Goal: Information Seeking & Learning: Stay updated

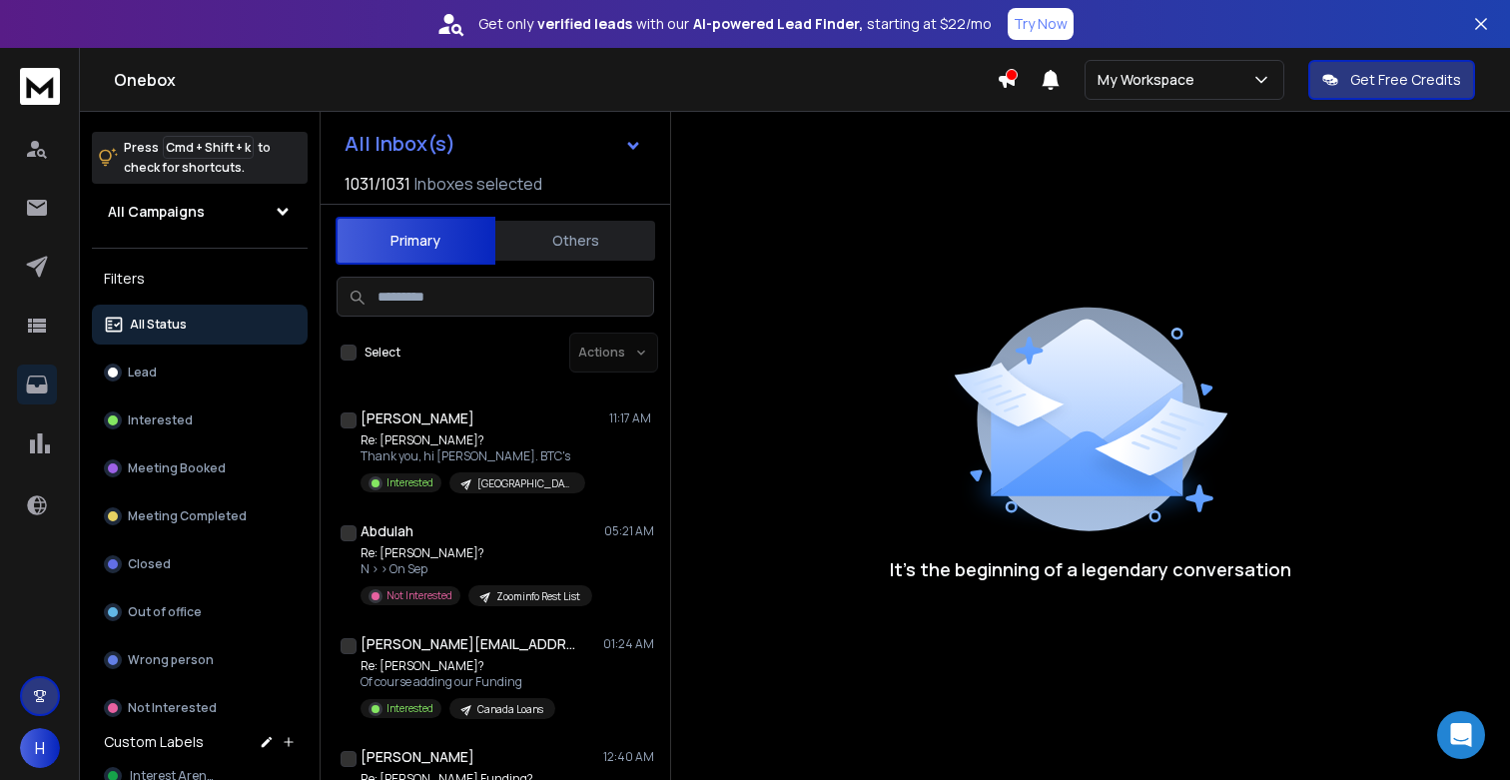
click at [526, 257] on button "Others" at bounding box center [575, 241] width 160 height 44
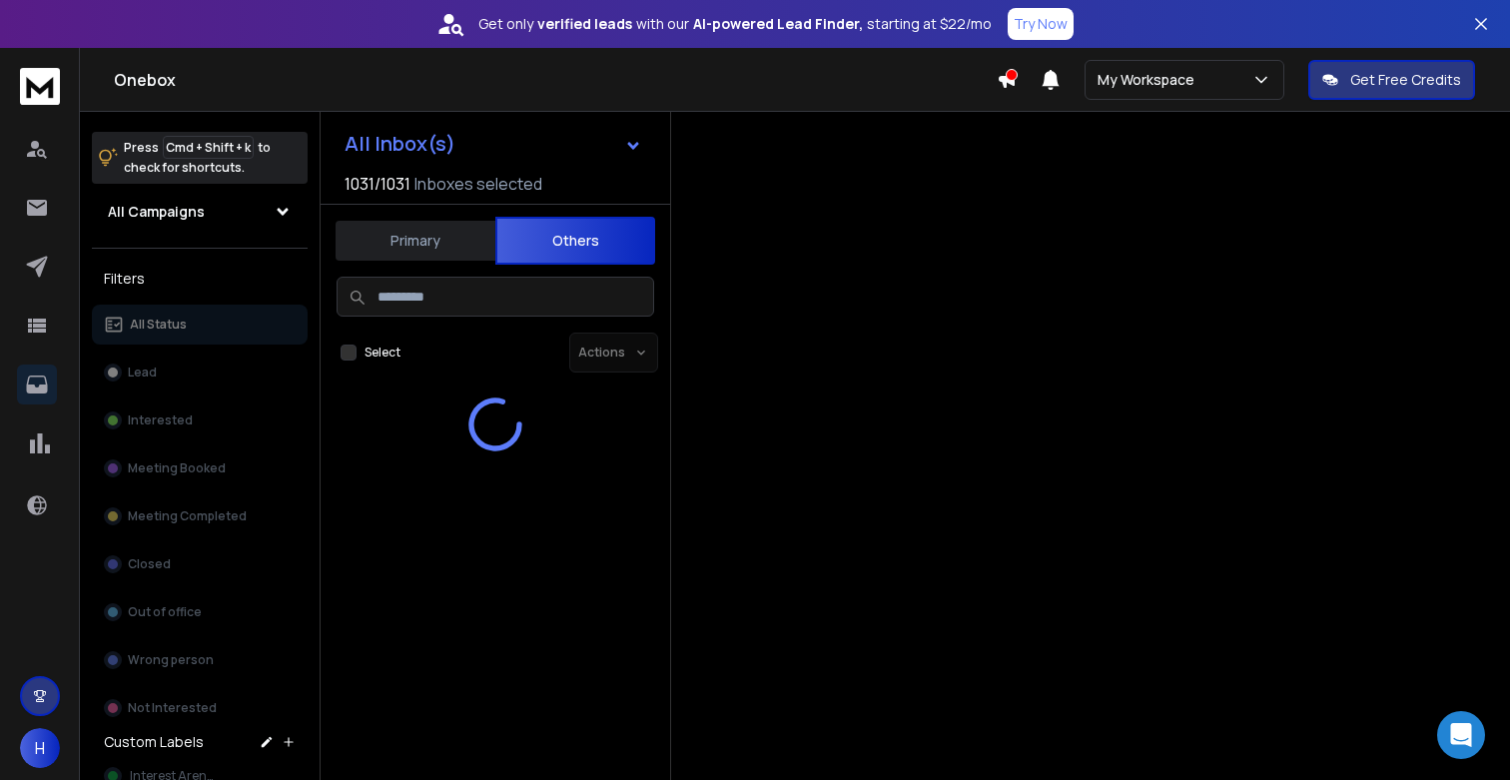
click at [526, 257] on button "Others" at bounding box center [575, 241] width 160 height 48
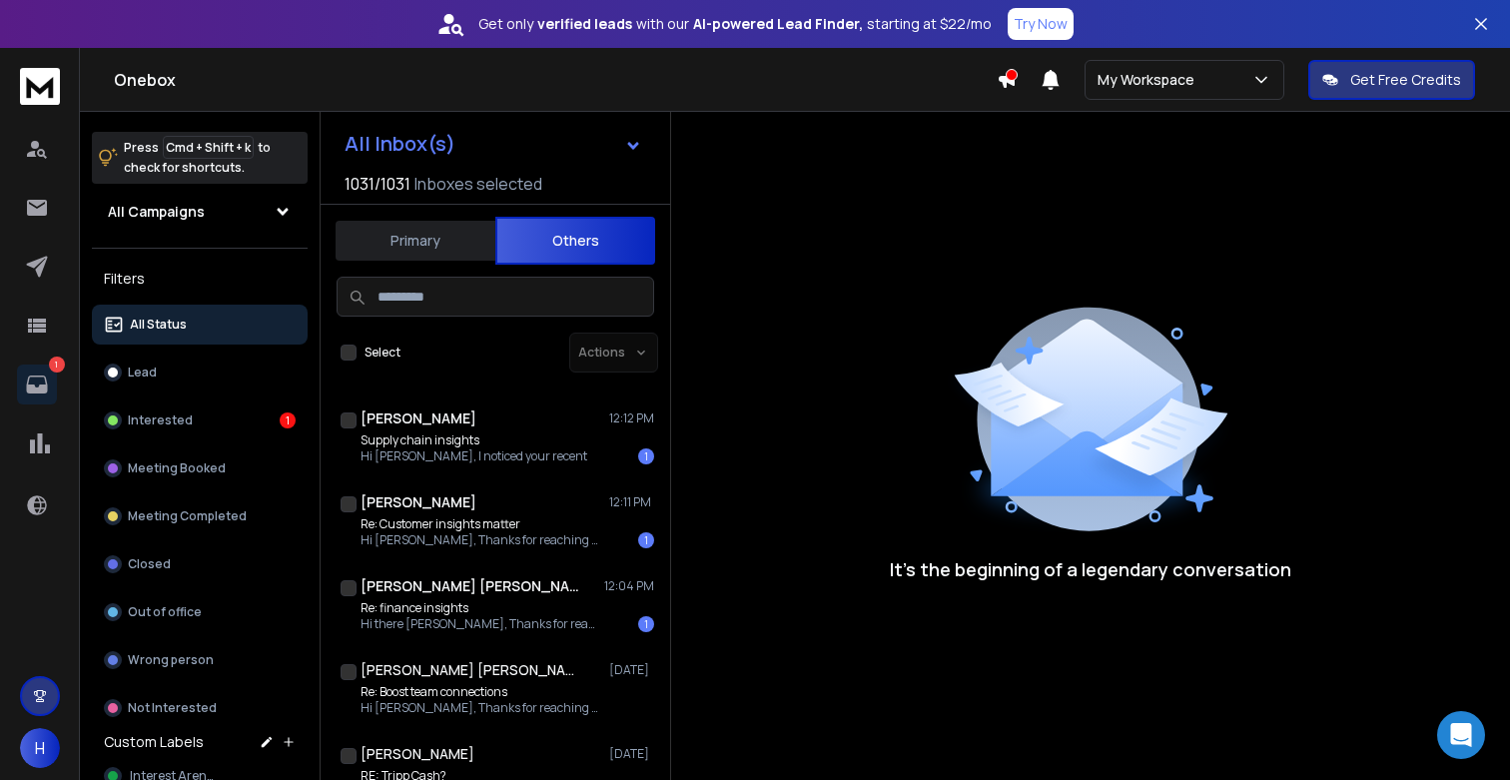
click at [384, 253] on button "Primary" at bounding box center [416, 241] width 160 height 44
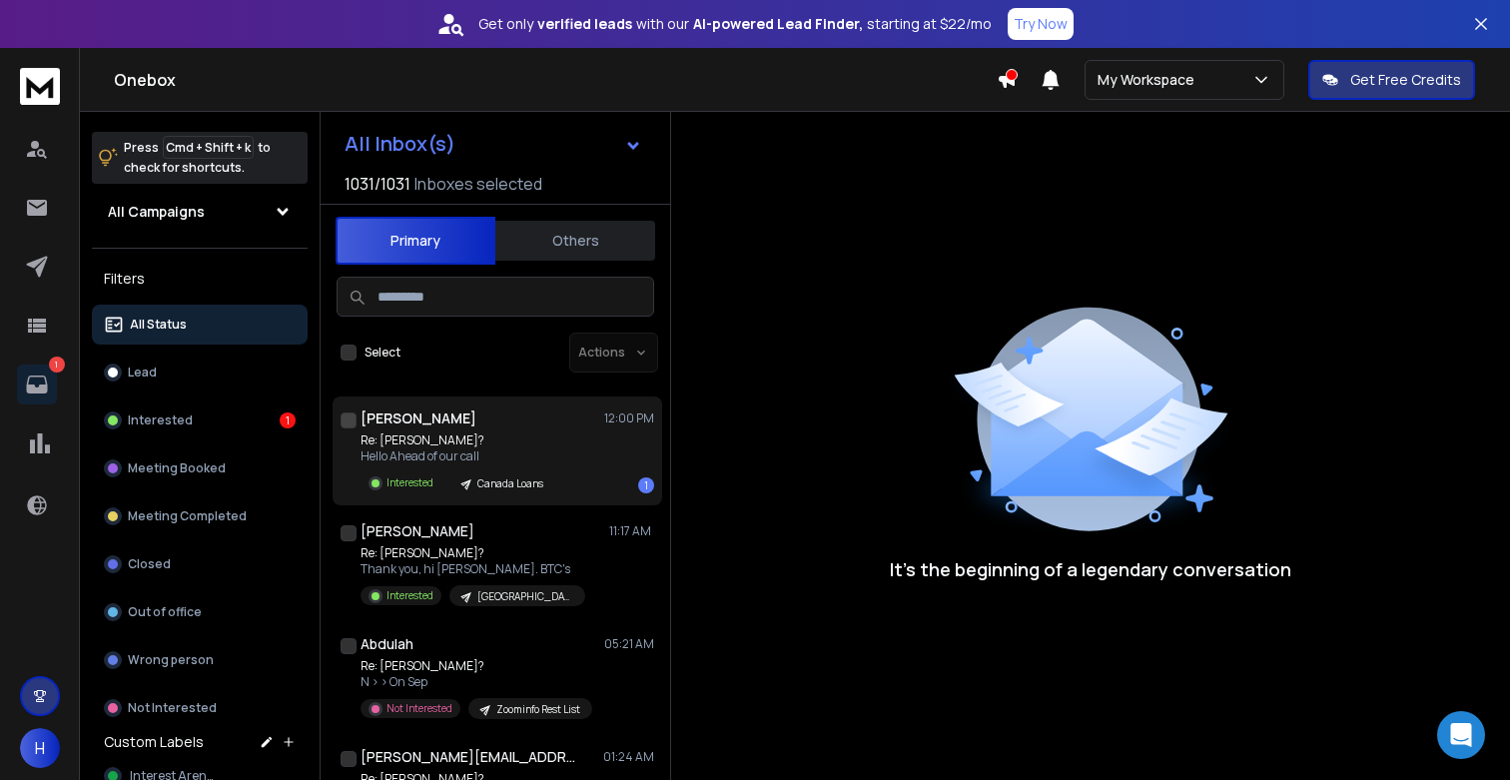
click at [593, 433] on div "Re: [PERSON_NAME]? Hello Ahead of our call Interested Canada Loans 1" at bounding box center [508, 463] width 294 height 61
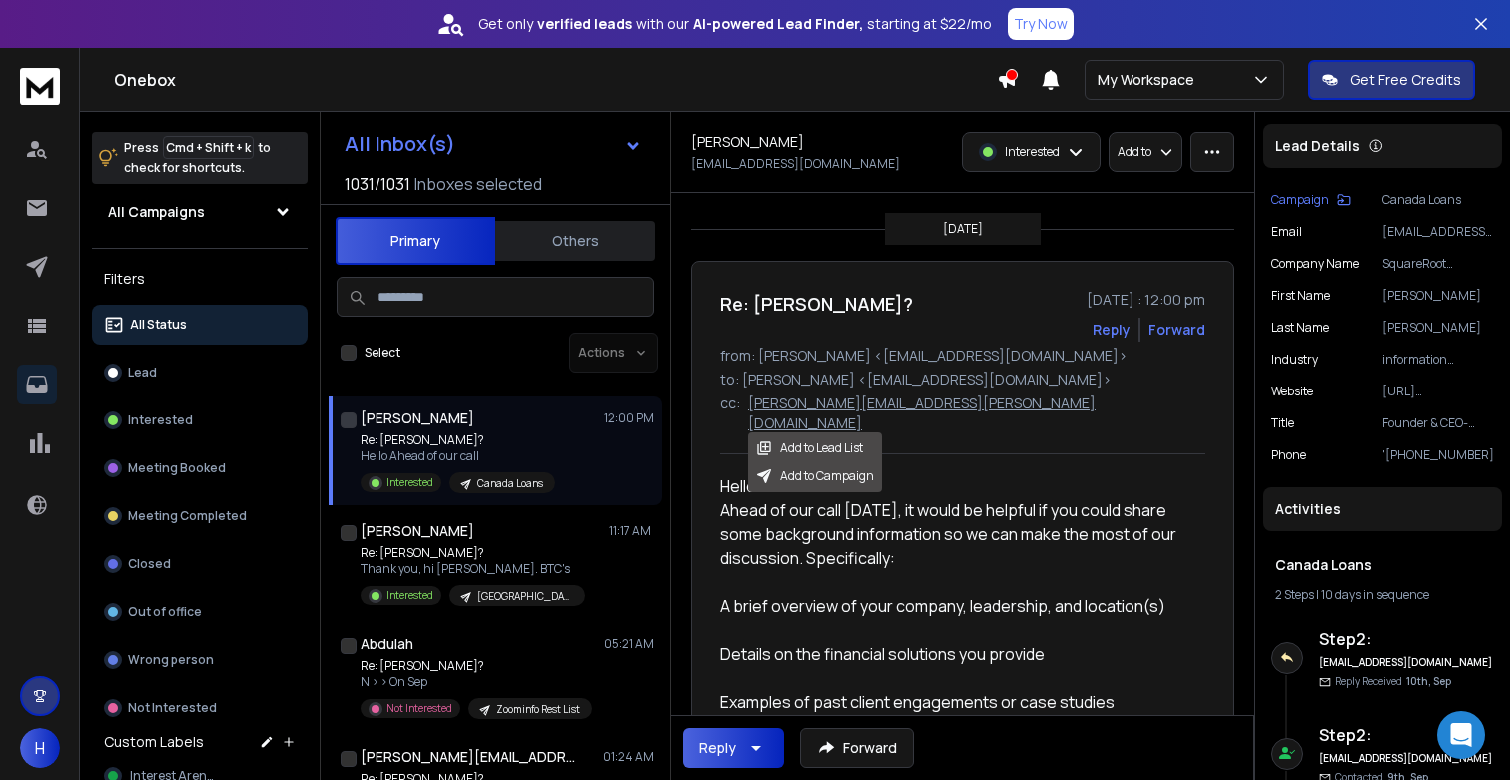
click at [954, 406] on p "[PERSON_NAME][EMAIL_ADDRESS][PERSON_NAME][DOMAIN_NAME]" at bounding box center [977, 414] width 458 height 40
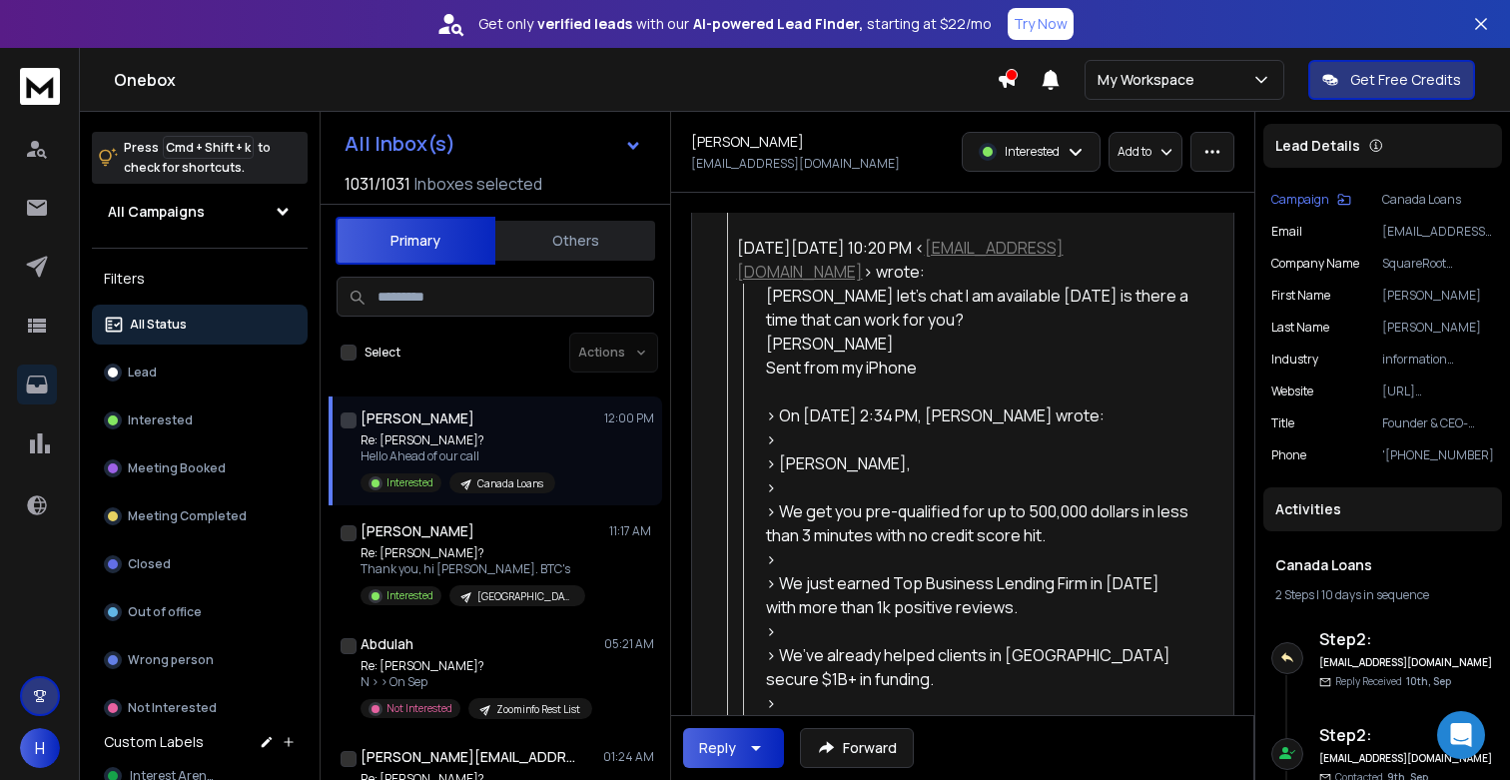
scroll to position [1530, 0]
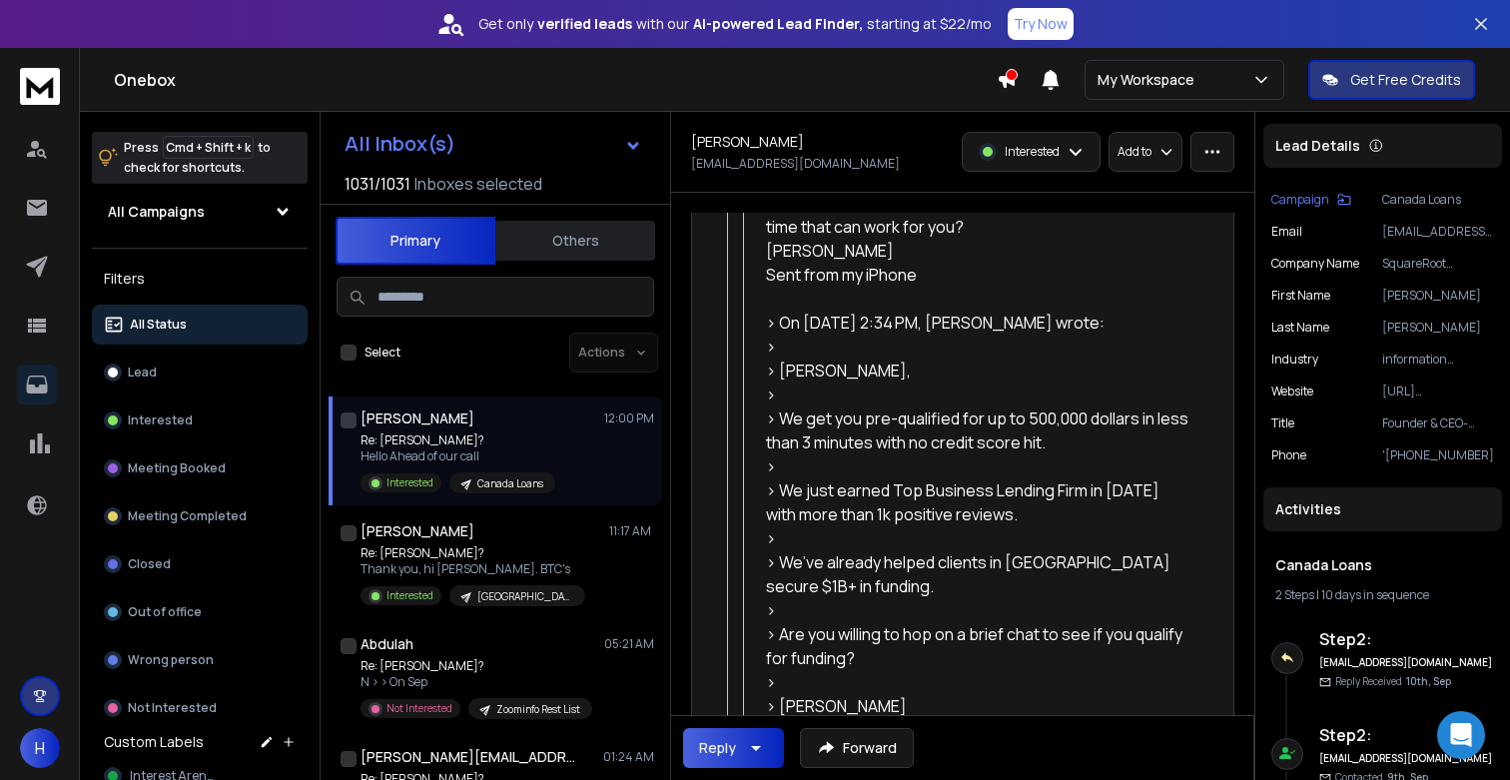
click at [592, 252] on button "Others" at bounding box center [575, 241] width 160 height 44
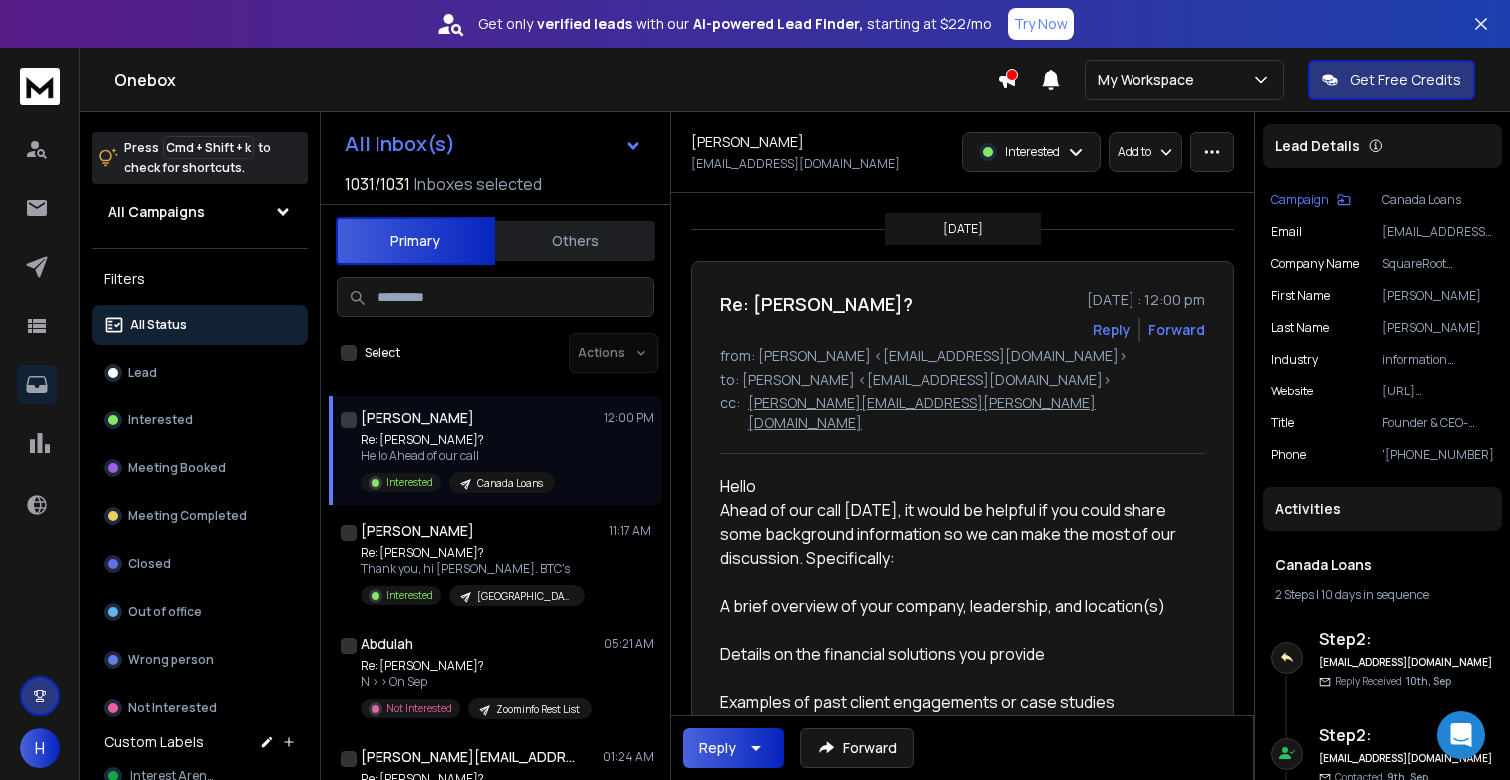
click at [592, 252] on button "Others" at bounding box center [575, 241] width 160 height 44
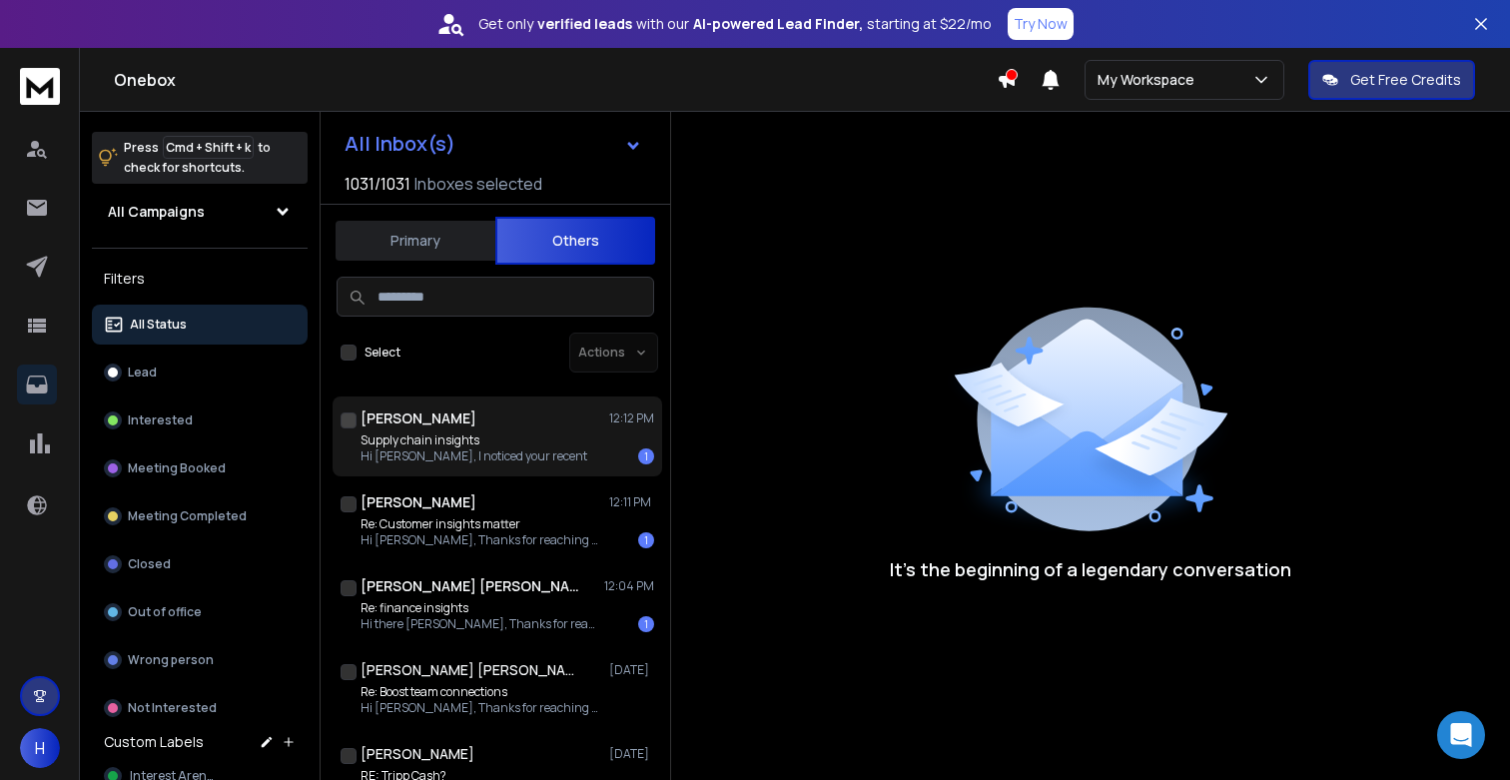
click at [470, 408] on div "[PERSON_NAME] 12:12 PM Supply chain insights Hi [PERSON_NAME], I noticed your r…" at bounding box center [498, 437] width 330 height 80
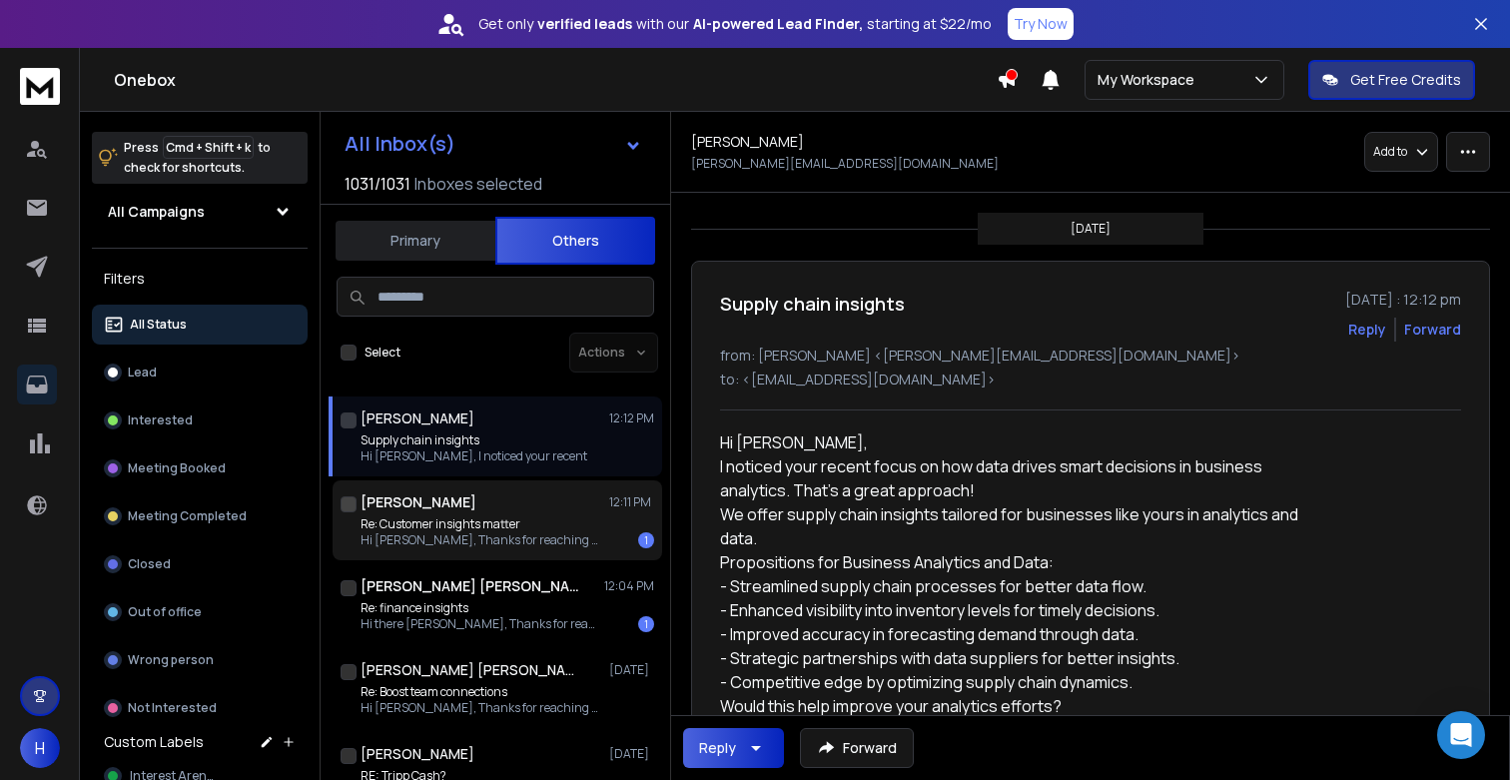
click at [495, 517] on p "Re: Customer insights matter" at bounding box center [481, 524] width 240 height 16
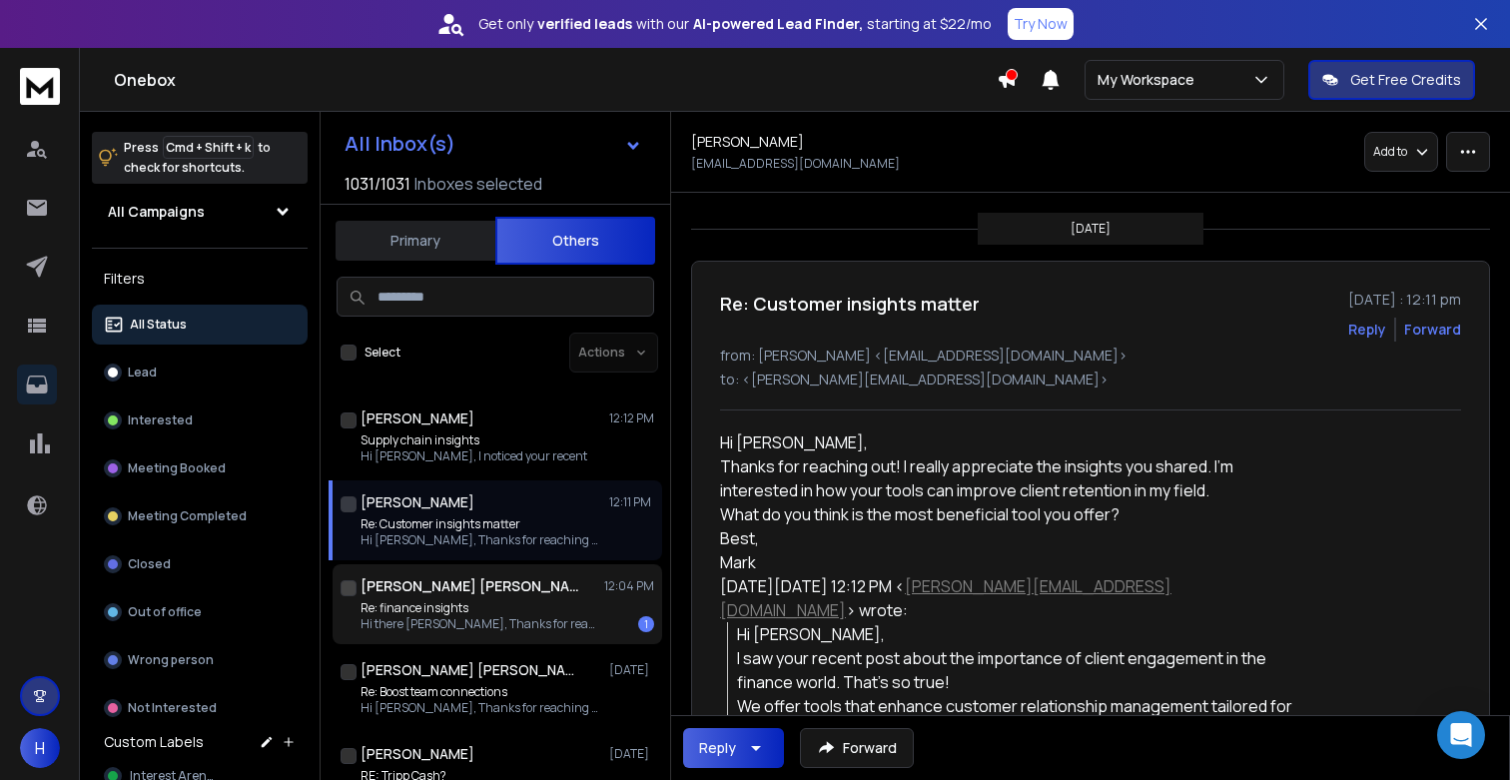
click at [575, 591] on div "Hill [PERSON_NAME] 12:04 PM" at bounding box center [508, 586] width 294 height 20
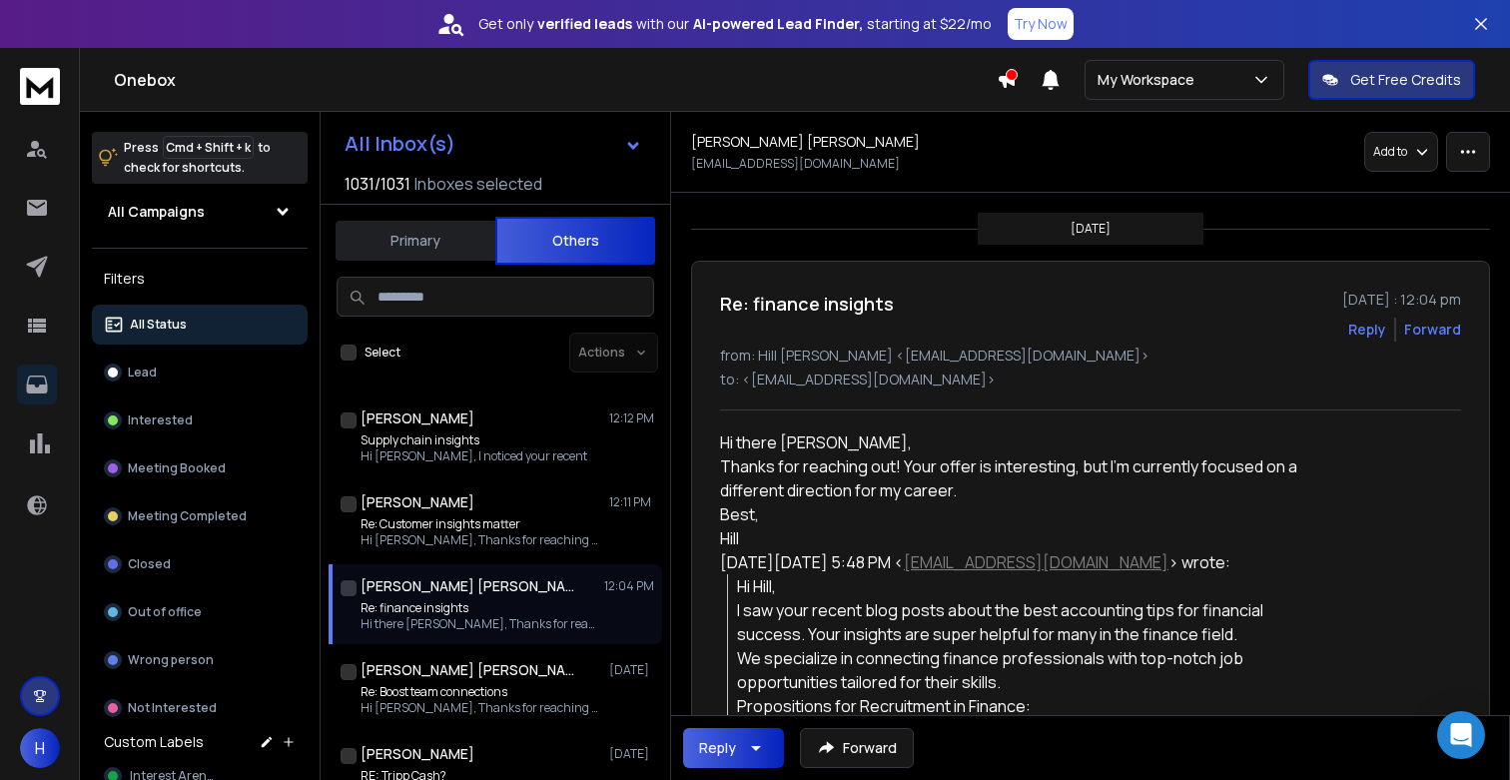
click at [396, 243] on button "Primary" at bounding box center [416, 241] width 160 height 44
